Goal: Check status

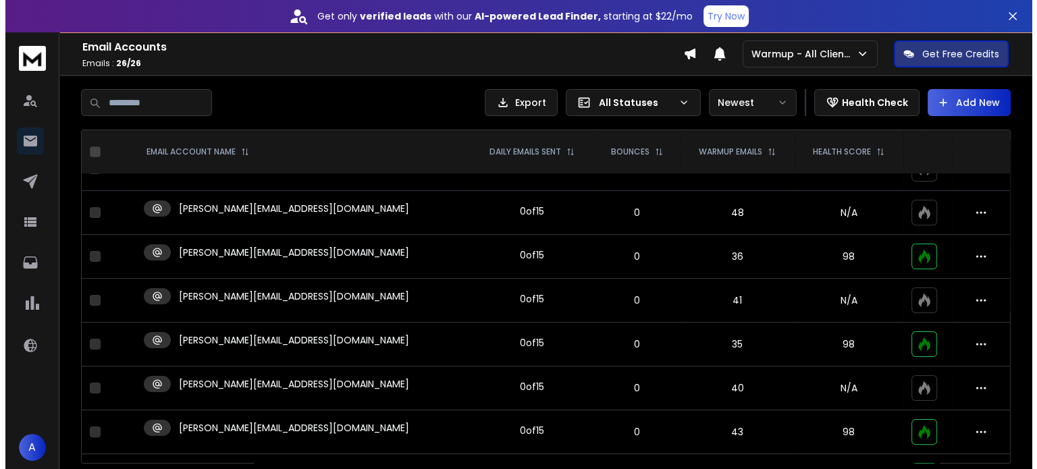
scroll to position [338, 0]
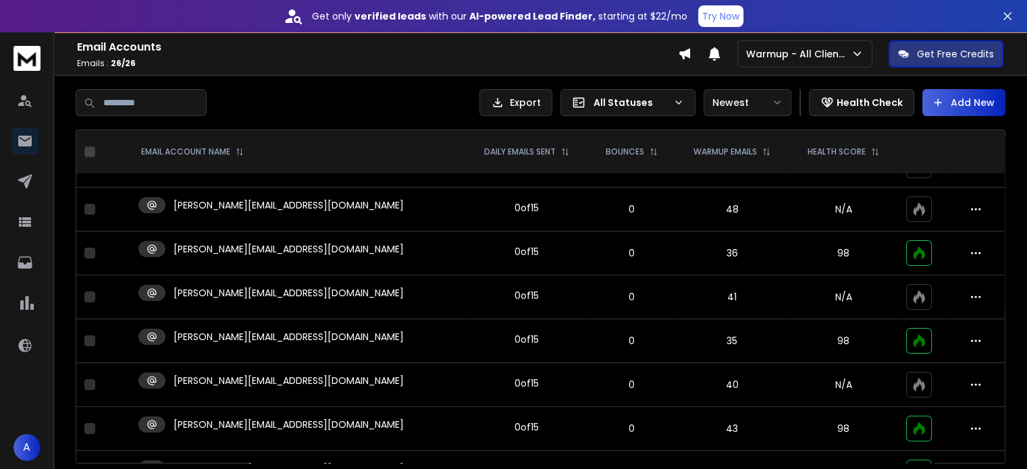
click at [746, 260] on td "36" at bounding box center [732, 254] width 115 height 44
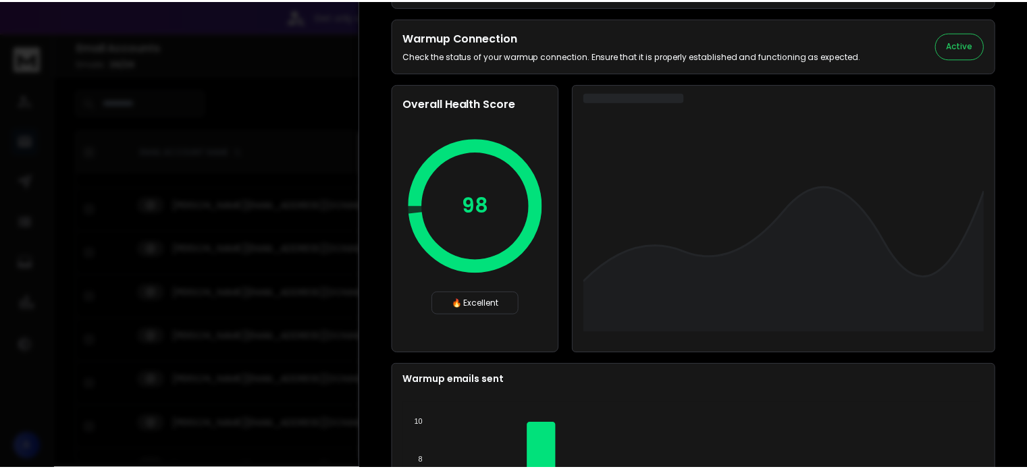
scroll to position [630, 0]
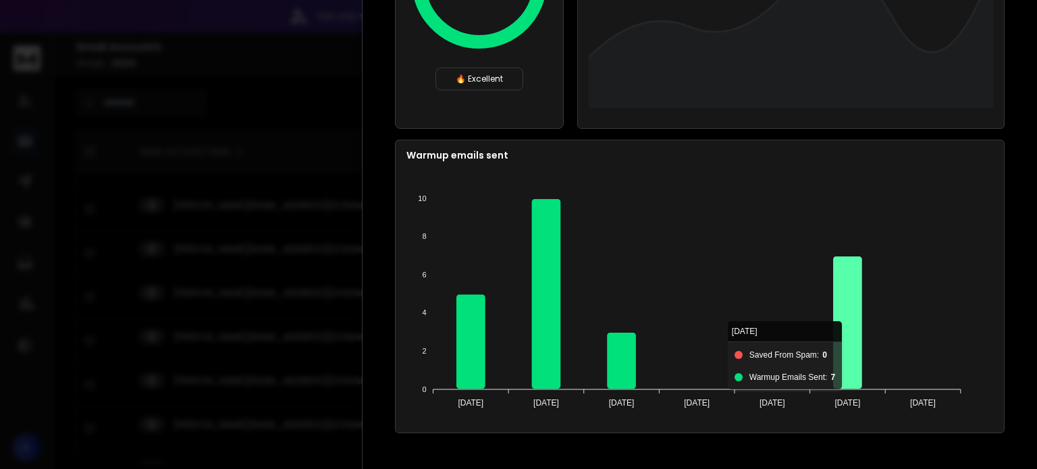
click at [19, 224] on div at bounding box center [518, 234] width 1037 height 469
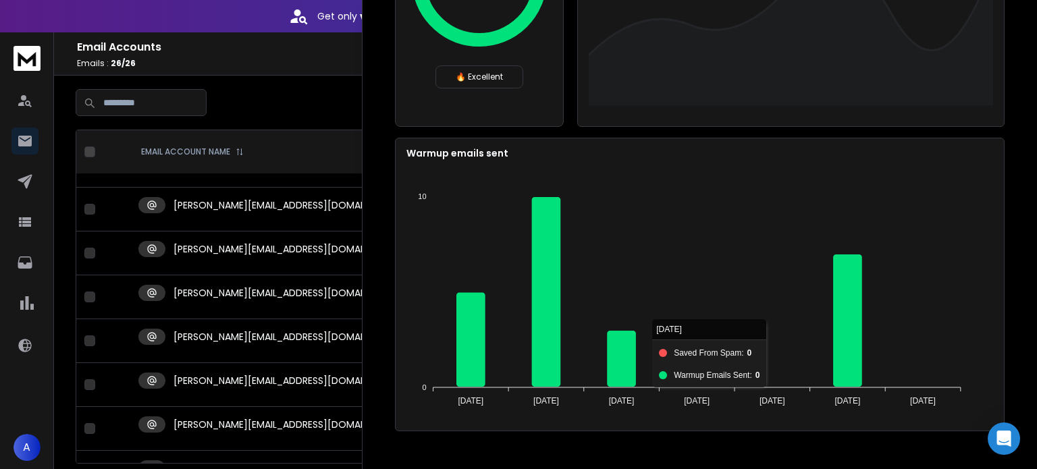
scroll to position [593, 0]
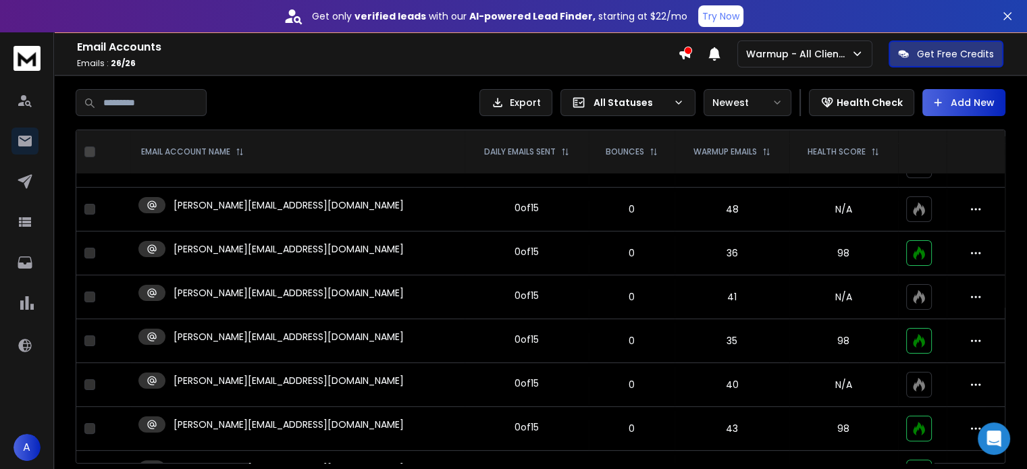
click at [803, 340] on td "98" at bounding box center [843, 341] width 109 height 44
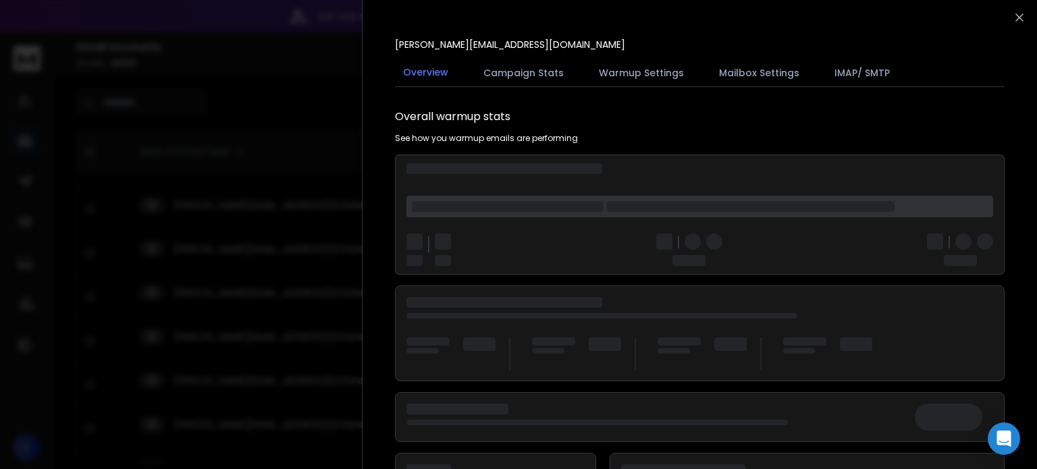
click at [150, 254] on div at bounding box center [518, 234] width 1037 height 469
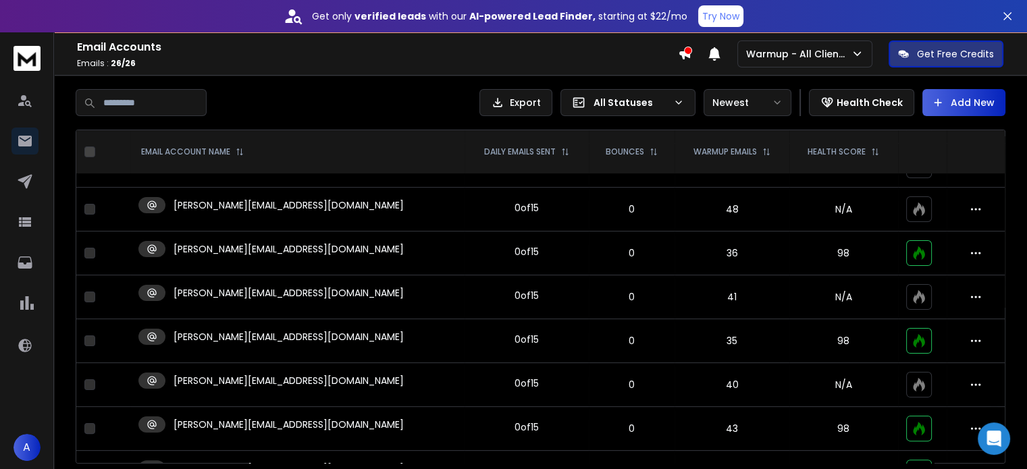
click at [752, 337] on td "35" at bounding box center [732, 341] width 115 height 44
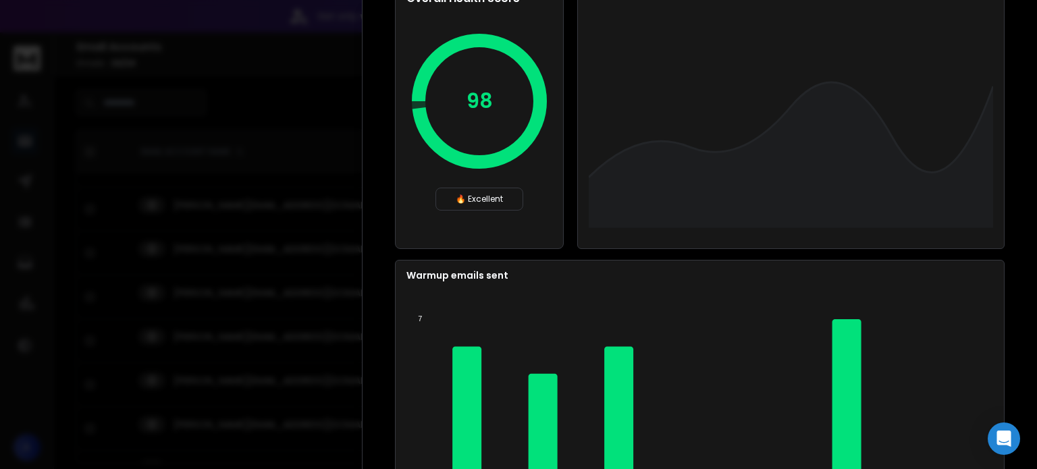
scroll to position [630, 0]
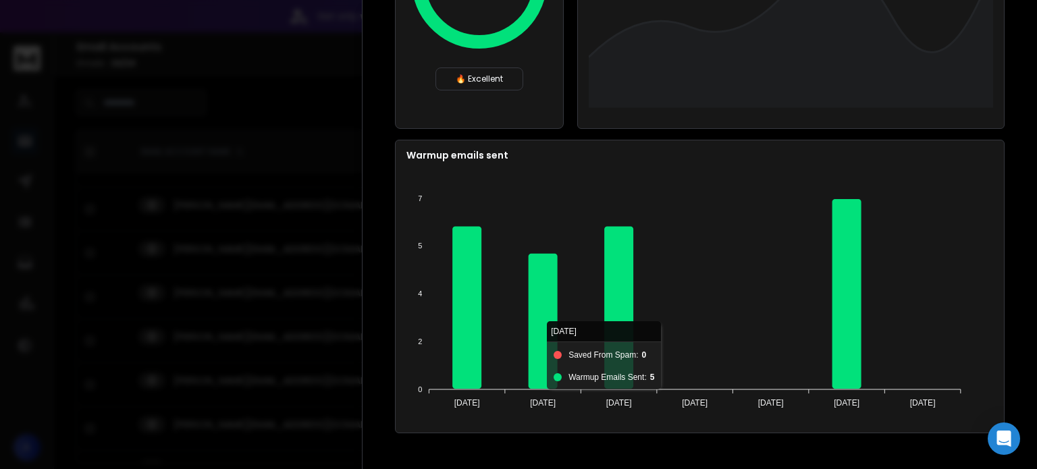
click at [88, 255] on div at bounding box center [518, 234] width 1037 height 469
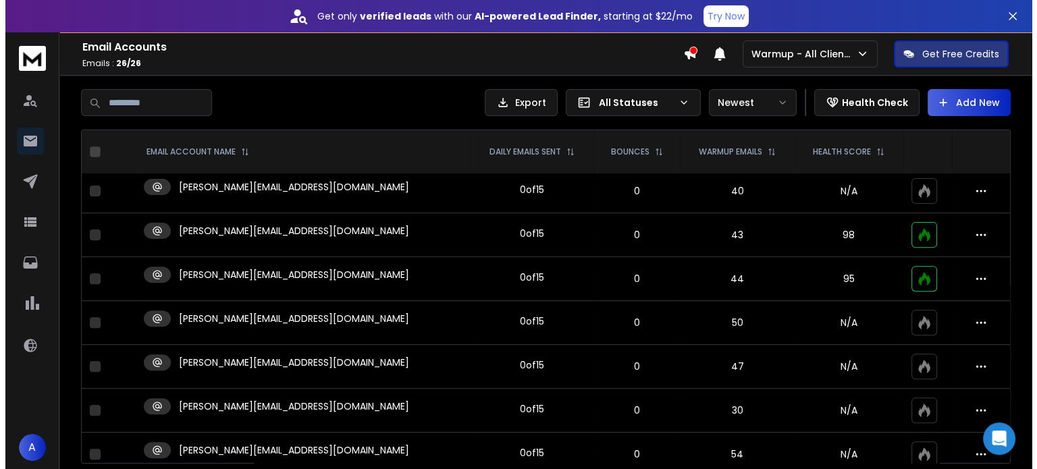
scroll to position [540, 0]
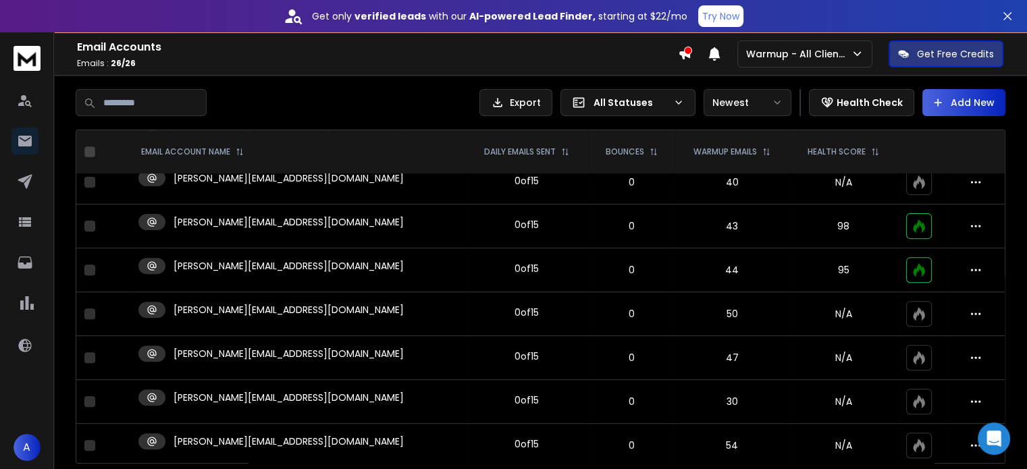
click at [754, 269] on td "44" at bounding box center [732, 270] width 115 height 44
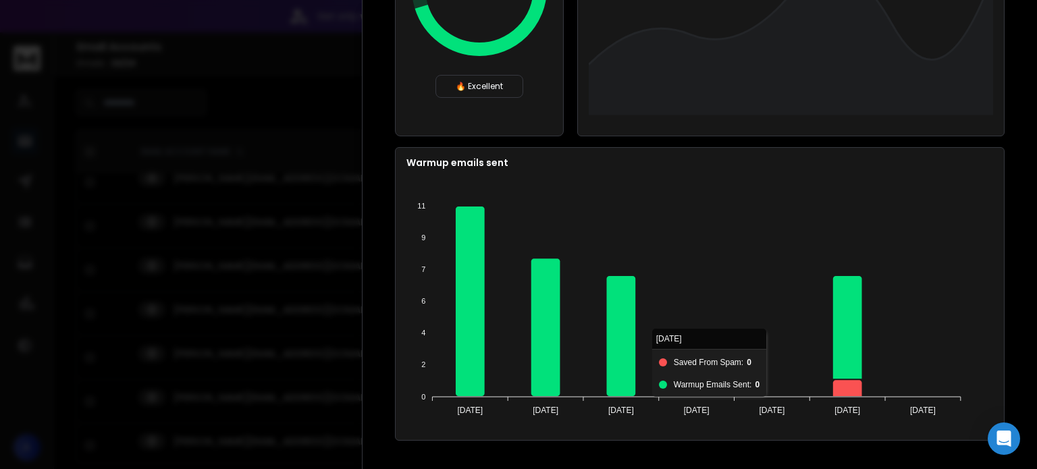
scroll to position [630, 0]
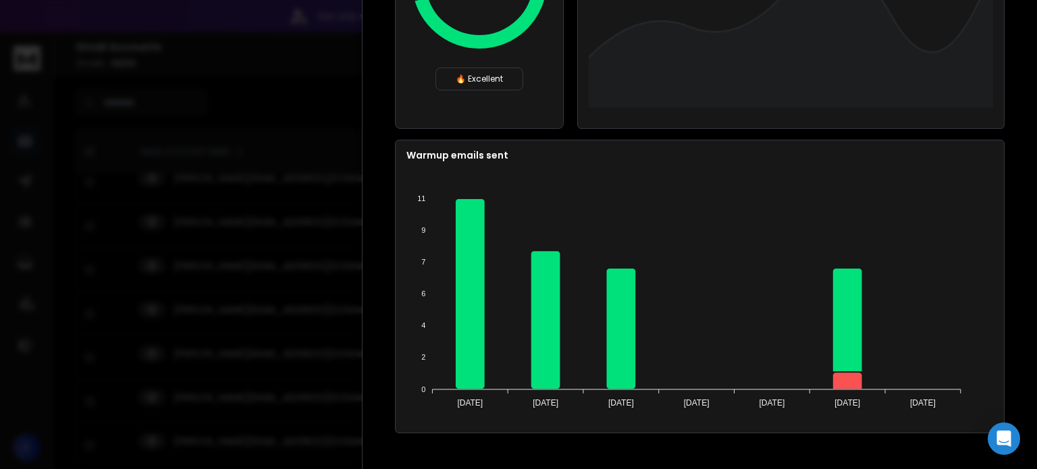
click at [7, 237] on div at bounding box center [518, 234] width 1037 height 469
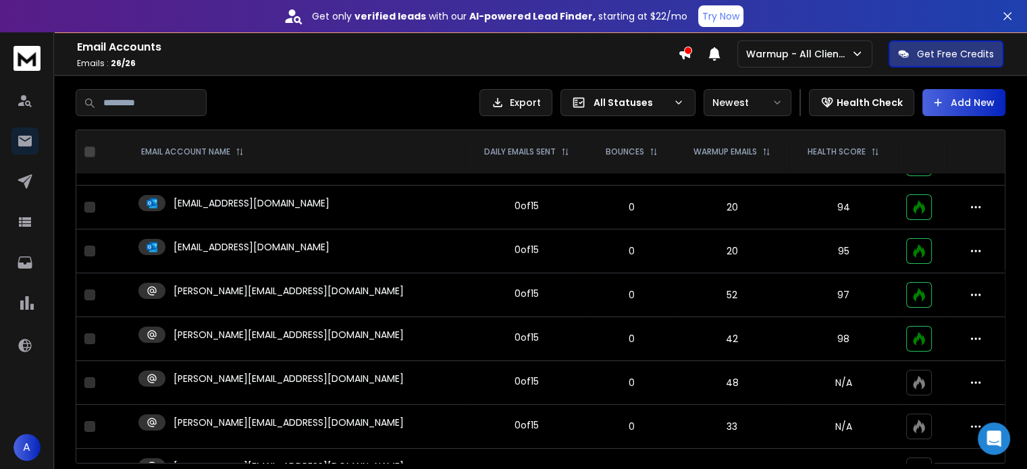
scroll to position [0, 0]
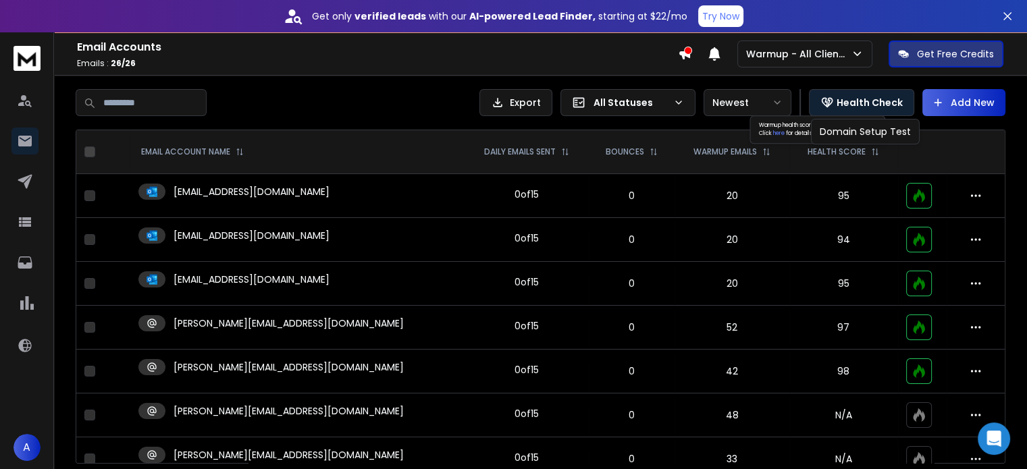
click at [841, 109] on button "Health Check" at bounding box center [861, 102] width 105 height 27
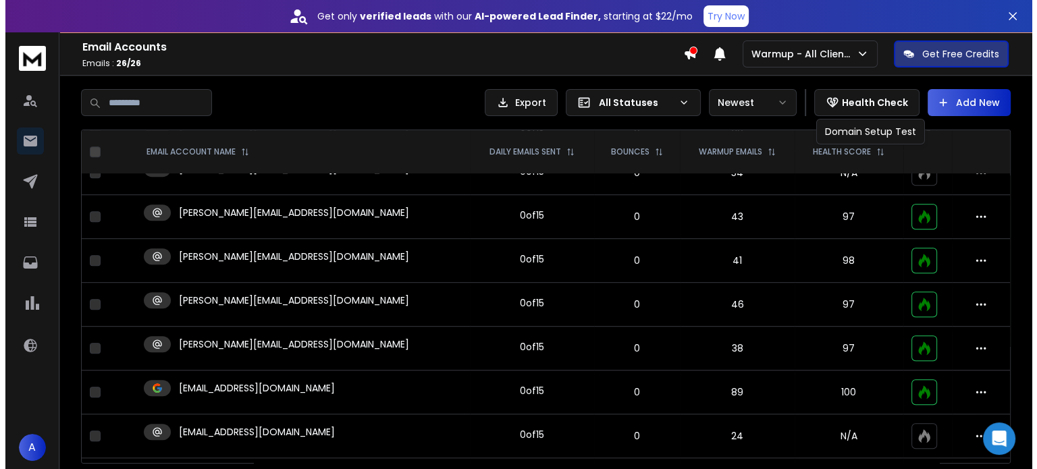
scroll to position [791, 0]
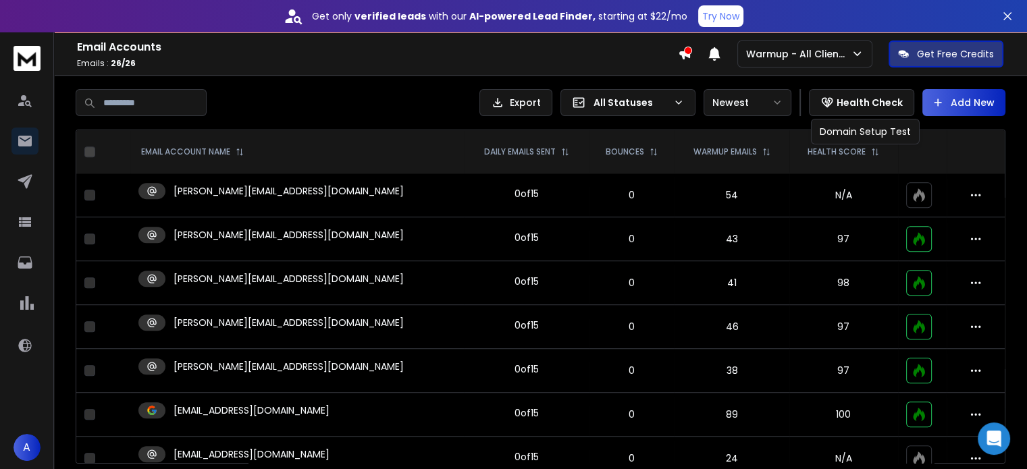
click at [639, 315] on td "0" at bounding box center [632, 327] width 86 height 44
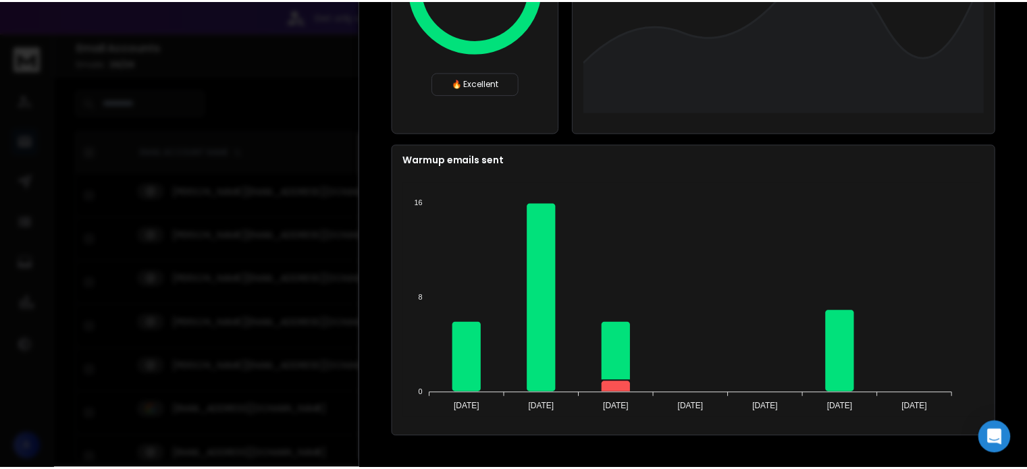
scroll to position [593, 0]
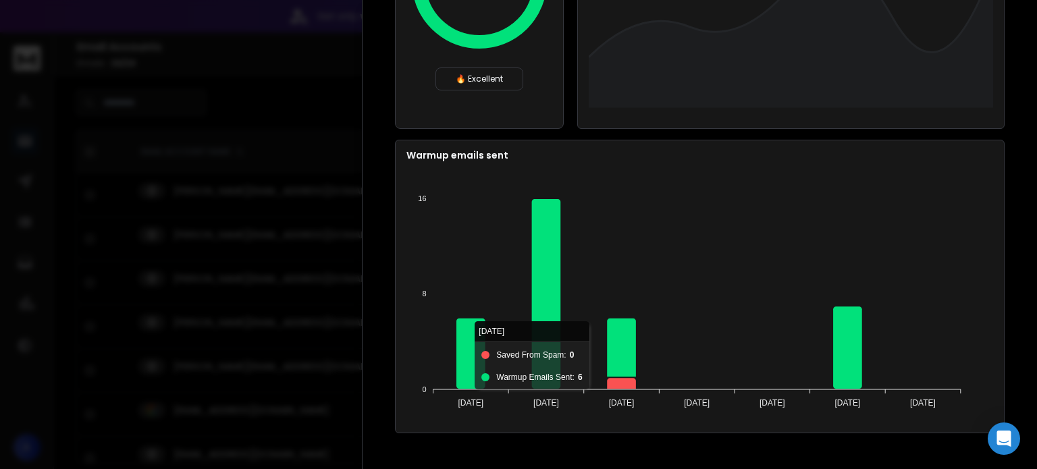
click at [159, 257] on div at bounding box center [518, 234] width 1037 height 469
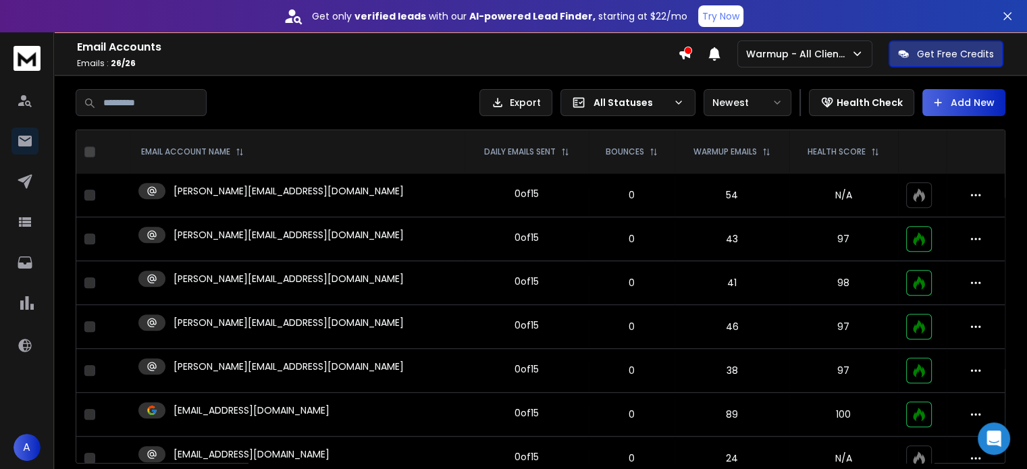
drag, startPoint x: 1012, startPoint y: 72, endPoint x: 972, endPoint y: 72, distance: 39.8
click at [1012, 72] on div "Email Accounts Emails : 26 / 26 Warmup - All Clients Get Free Credits" at bounding box center [513, 53] width 1027 height 43
